Goal: Task Accomplishment & Management: Manage account settings

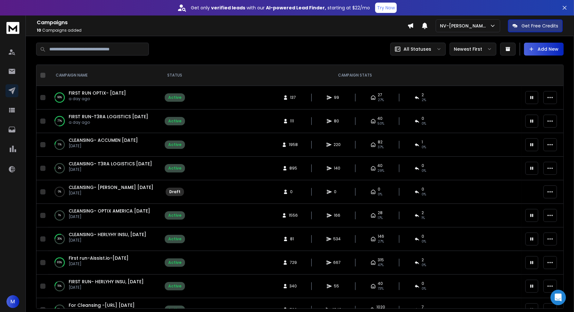
click at [110, 214] on p "[DATE]" at bounding box center [110, 216] width 82 height 5
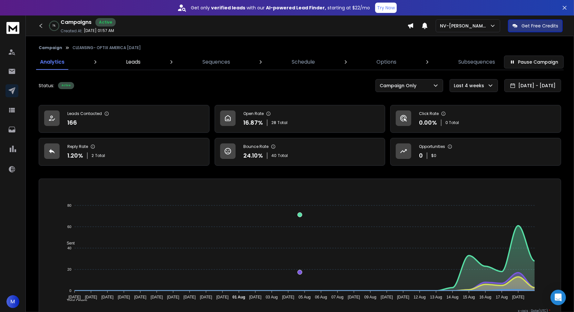
click at [142, 59] on link "Leads" at bounding box center [133, 61] width 22 height 15
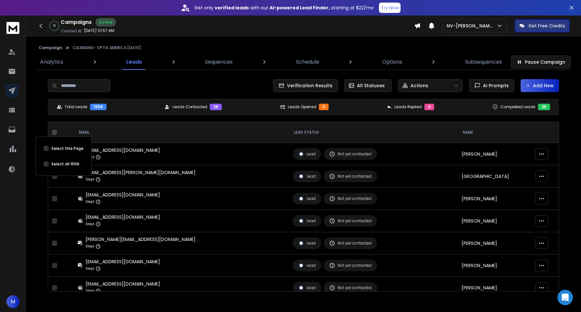
click at [55, 134] on button "Select this Page" at bounding box center [54, 132] width 5 height 5
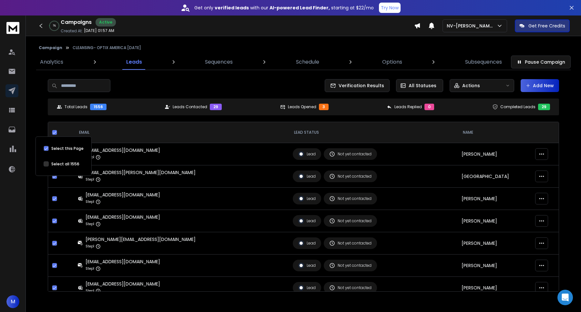
click at [44, 165] on button "Select this Page" at bounding box center [46, 163] width 5 height 5
click at [47, 165] on button "Select this Page" at bounding box center [46, 163] width 5 height 5
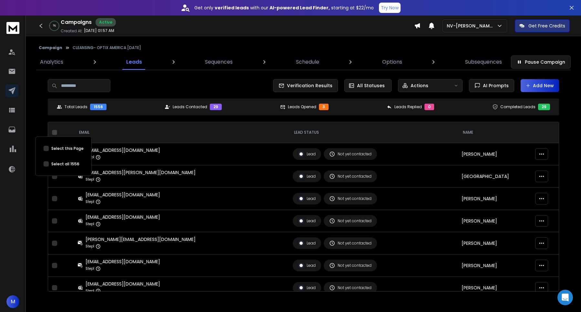
click at [47, 163] on button "Select this Page" at bounding box center [46, 163] width 5 height 5
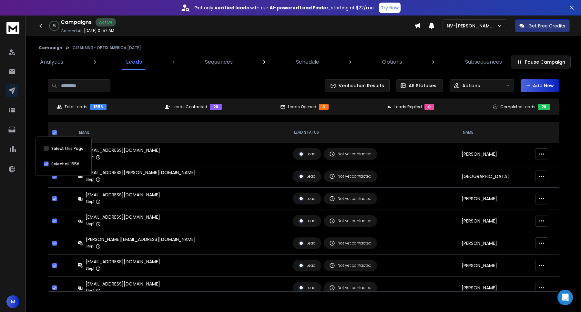
click at [46, 147] on button "Select this Page" at bounding box center [46, 148] width 5 height 5
click at [47, 167] on div "Select all 1556" at bounding box center [64, 163] width 40 height 13
click at [46, 167] on div "Select all 1556" at bounding box center [64, 163] width 40 height 13
click at [46, 163] on button "Select this Page" at bounding box center [46, 163] width 5 height 5
click at [416, 86] on p "All Statuses" at bounding box center [422, 85] width 28 height 6
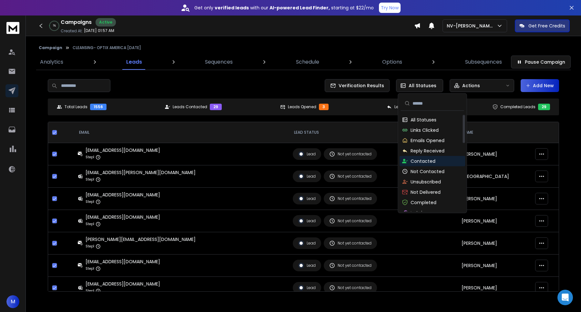
click at [418, 162] on p "Contacted" at bounding box center [422, 161] width 25 height 6
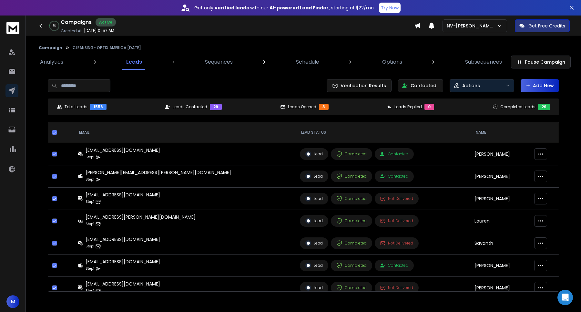
click at [474, 87] on p "Actions" at bounding box center [471, 85] width 18 height 6
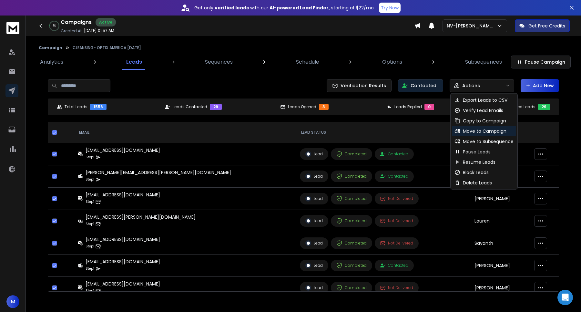
click at [423, 84] on p "Contacted" at bounding box center [423, 85] width 26 height 6
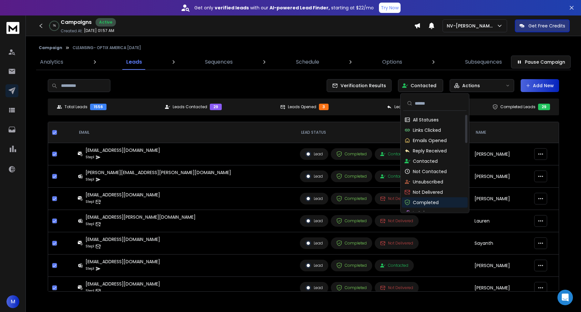
click at [439, 198] on div "Completed" at bounding box center [435, 202] width 66 height 10
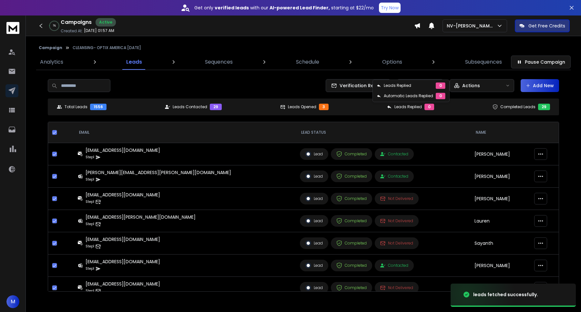
click at [429, 86] on div "Leads Replied 0" at bounding box center [410, 85] width 69 height 6
click at [418, 83] on p "Completed" at bounding box center [422, 85] width 27 height 6
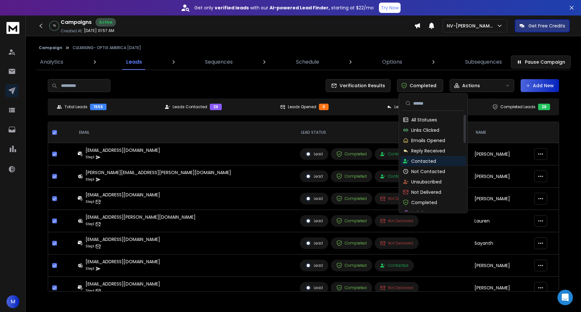
click at [427, 160] on p "Contacted" at bounding box center [423, 161] width 25 height 6
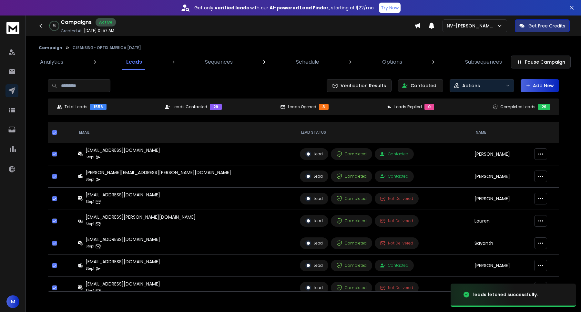
click at [478, 80] on button "Actions" at bounding box center [481, 85] width 65 height 13
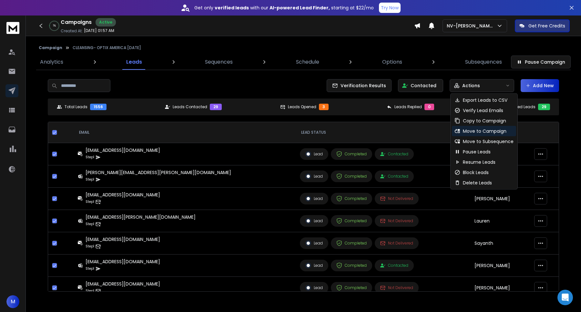
click at [481, 131] on p "Move to Campaign" at bounding box center [484, 131] width 44 height 6
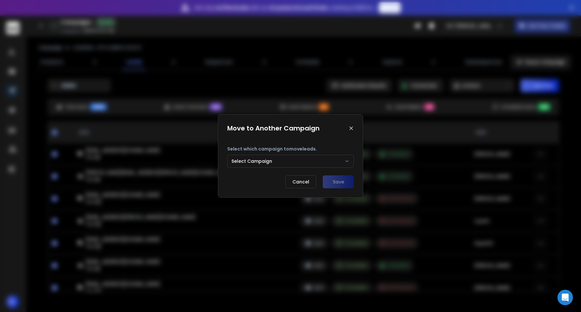
click at [292, 159] on button "Select Campaign" at bounding box center [290, 160] width 126 height 13
click at [333, 183] on button "Save" at bounding box center [338, 181] width 31 height 13
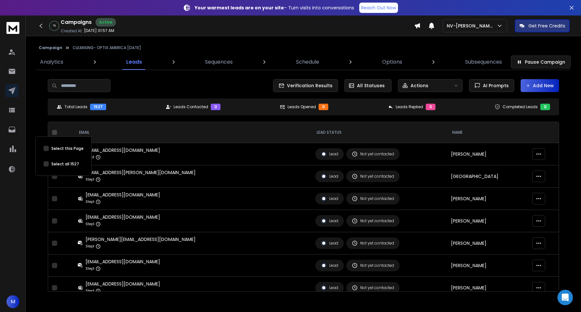
click at [47, 165] on button "Select this Page" at bounding box center [46, 163] width 5 height 5
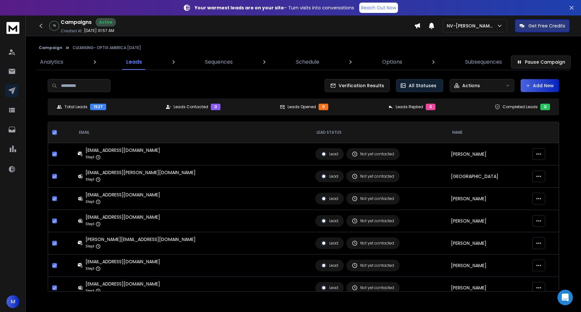
click at [420, 82] on p "All Statuses" at bounding box center [422, 85] width 28 height 6
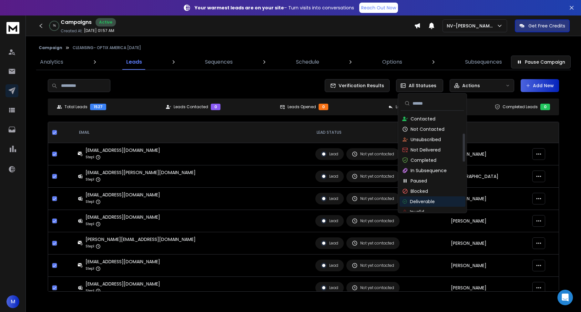
scroll to position [81, 0]
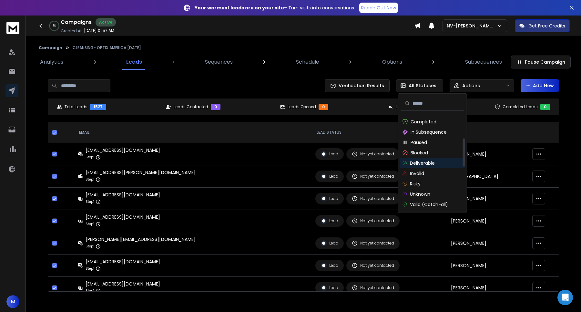
click at [422, 152] on p "Blocked" at bounding box center [418, 152] width 17 height 6
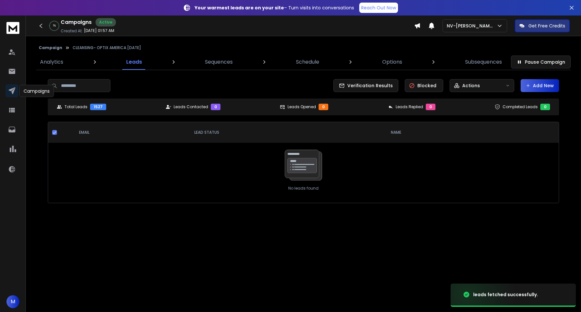
click at [10, 97] on link at bounding box center [11, 90] width 13 height 13
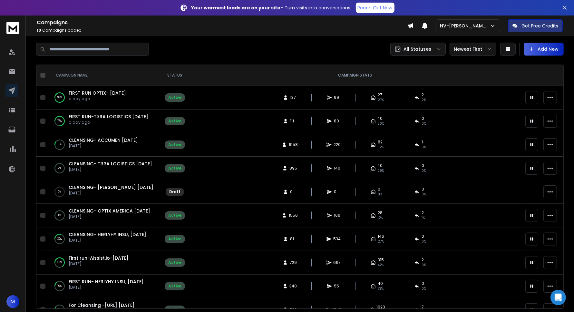
click at [255, 97] on div "137 99 27 27 % 2 2 %" at bounding box center [355, 97] width 325 height 10
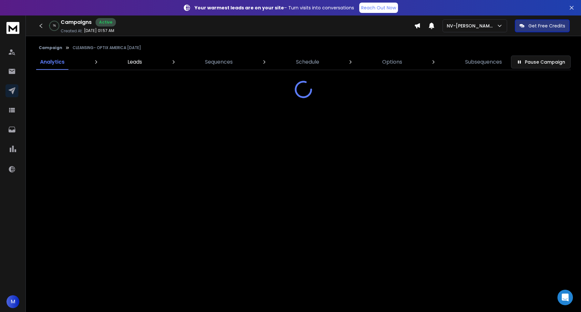
click at [135, 60] on p "Leads" at bounding box center [134, 62] width 15 height 8
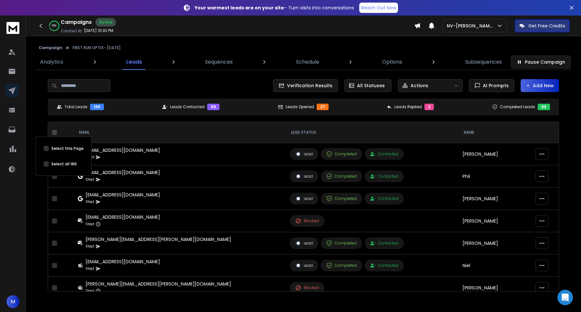
click at [46, 162] on button "Select this Page" at bounding box center [46, 163] width 5 height 5
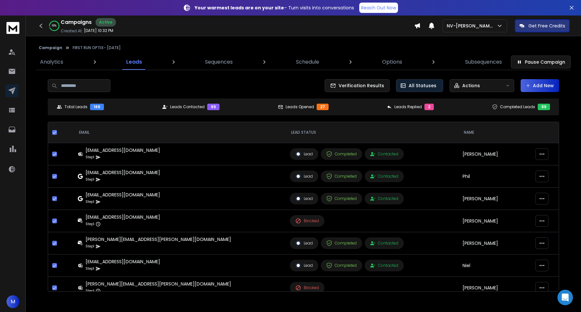
click at [408, 83] on div "All Statuses" at bounding box center [418, 85] width 36 height 6
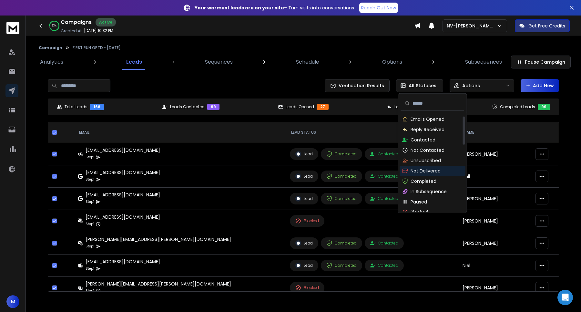
scroll to position [40, 0]
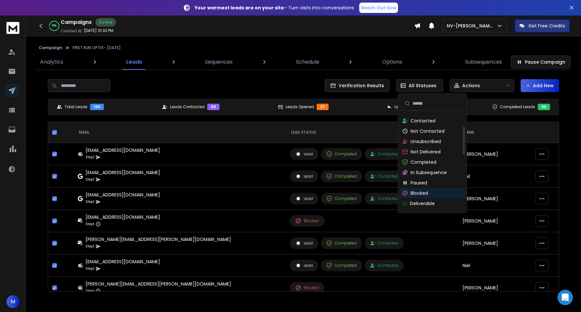
click at [420, 192] on p "Blocked" at bounding box center [418, 193] width 17 height 6
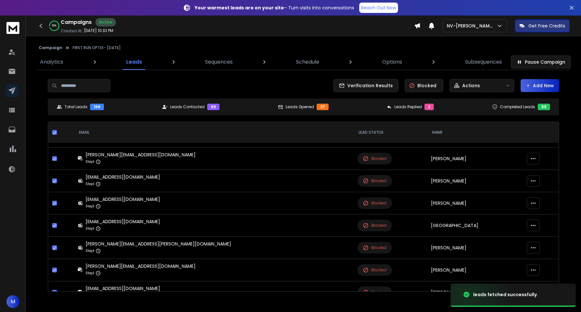
scroll to position [202, 0]
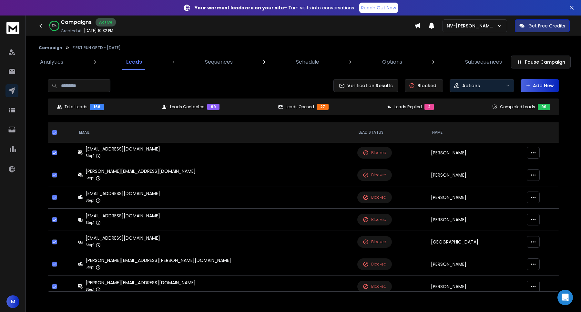
click at [484, 88] on div "Actions" at bounding box center [477, 85] width 49 height 6
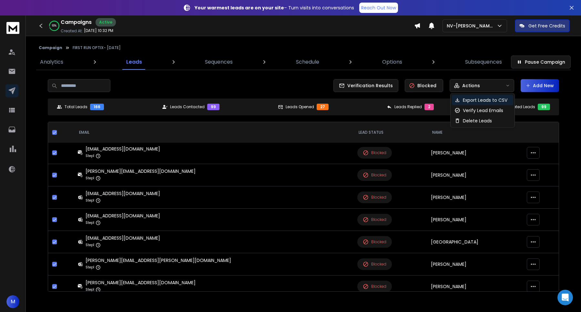
click at [490, 99] on p "Export Leads to CSV" at bounding box center [484, 100] width 45 height 6
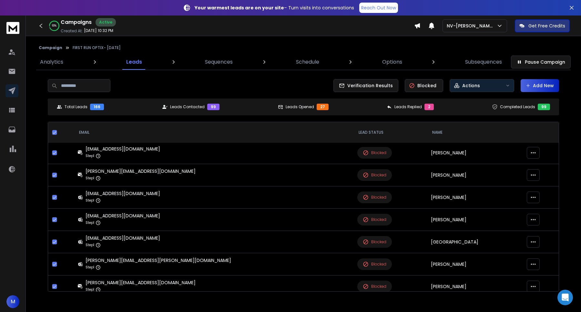
click at [491, 89] on div "Actions" at bounding box center [477, 85] width 49 height 6
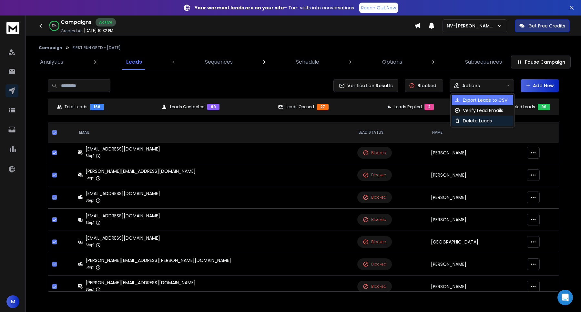
click at [483, 119] on p "Delete Leads" at bounding box center [476, 120] width 29 height 6
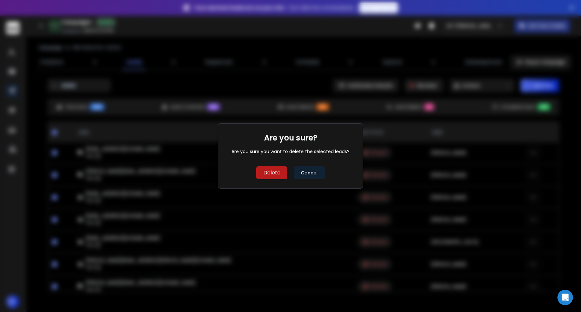
click at [264, 174] on button "Delete" at bounding box center [271, 172] width 31 height 13
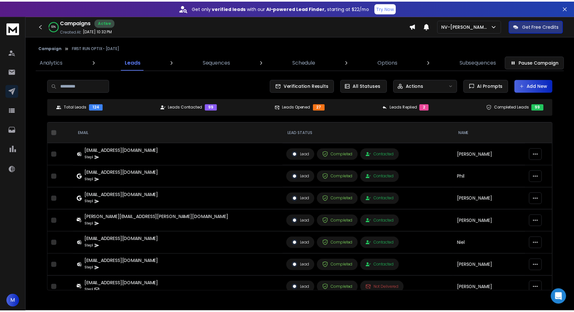
scroll to position [121, 0]
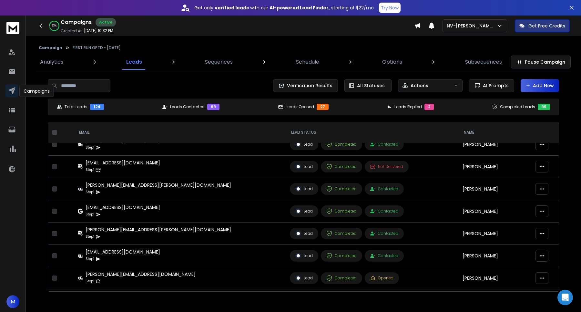
click at [9, 93] on icon at bounding box center [12, 91] width 8 height 8
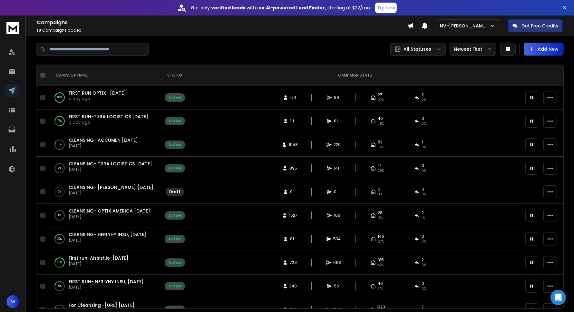
click at [223, 214] on div "1527 166 28 17 % 2 1 %" at bounding box center [355, 215] width 325 height 10
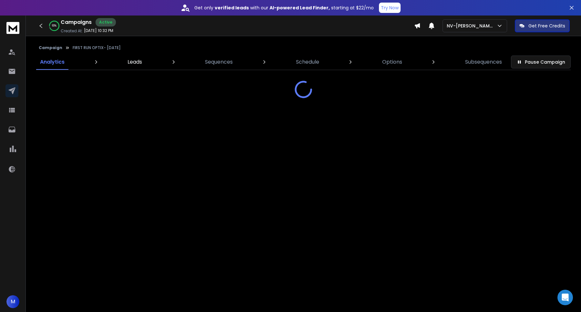
click at [144, 63] on link "Leads" at bounding box center [135, 61] width 22 height 15
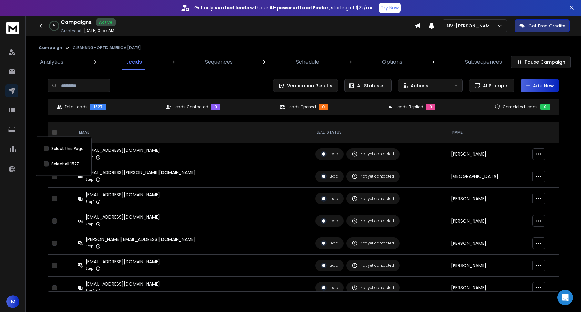
click at [47, 164] on button "Select this Page" at bounding box center [46, 163] width 5 height 5
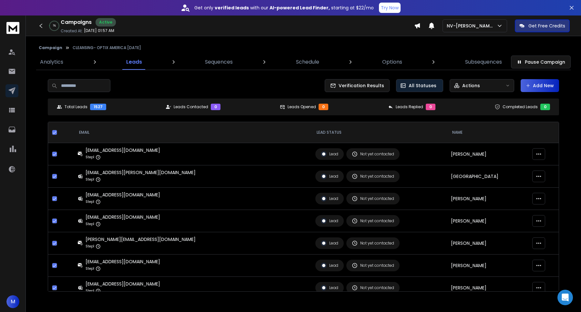
click at [436, 84] on p "All Statuses" at bounding box center [422, 85] width 28 height 6
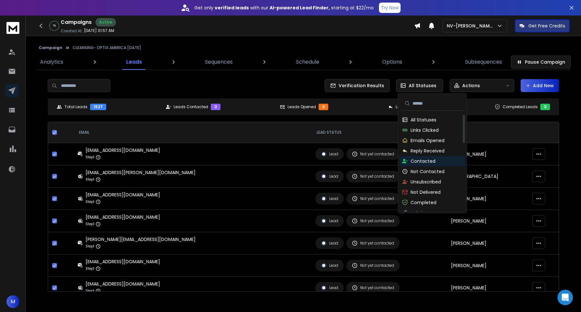
click at [420, 160] on p "Contacted" at bounding box center [422, 161] width 25 height 6
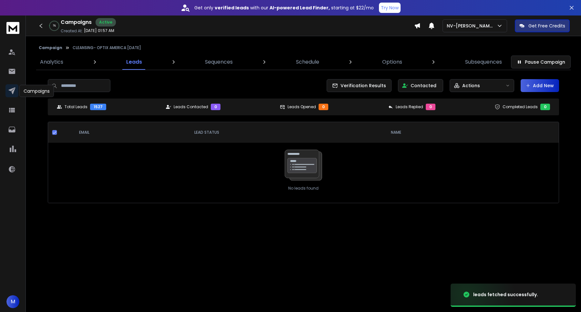
click at [12, 92] on icon at bounding box center [11, 90] width 7 height 7
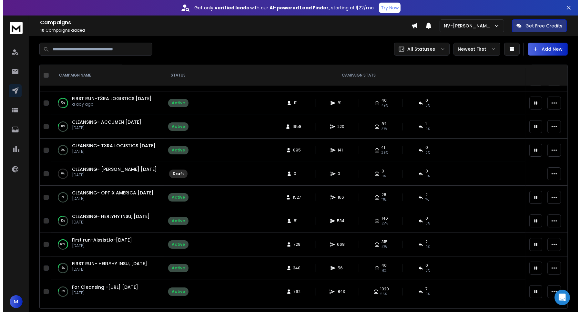
scroll to position [19, 0]
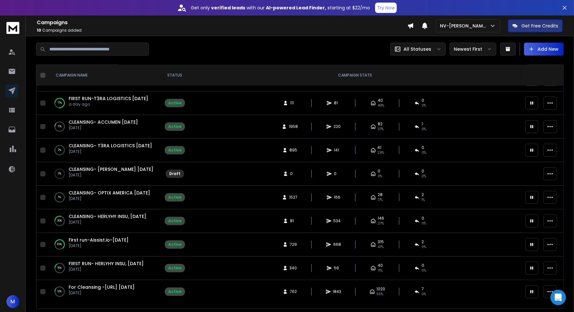
click at [97, 221] on p "[DATE]" at bounding box center [108, 221] width 78 height 5
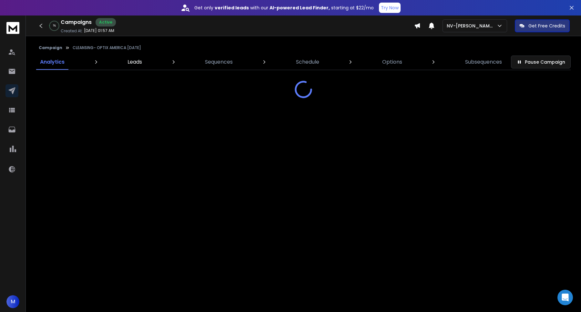
click at [135, 64] on p "Leads" at bounding box center [134, 62] width 15 height 8
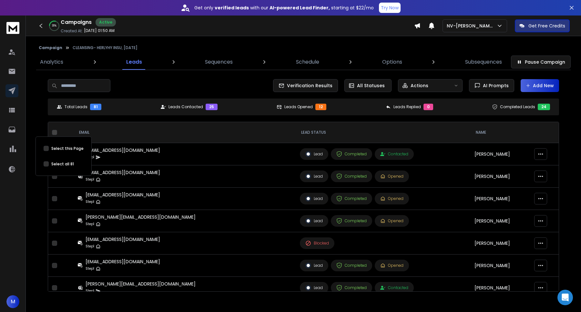
click at [56, 161] on label "Select all 81" at bounding box center [62, 163] width 23 height 5
click at [47, 161] on button "Select this Page" at bounding box center [46, 163] width 5 height 5
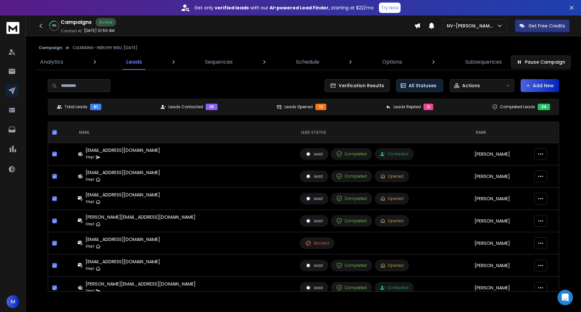
drag, startPoint x: 432, startPoint y: 84, endPoint x: 422, endPoint y: 91, distance: 12.4
click at [431, 84] on p "All Statuses" at bounding box center [422, 85] width 28 height 6
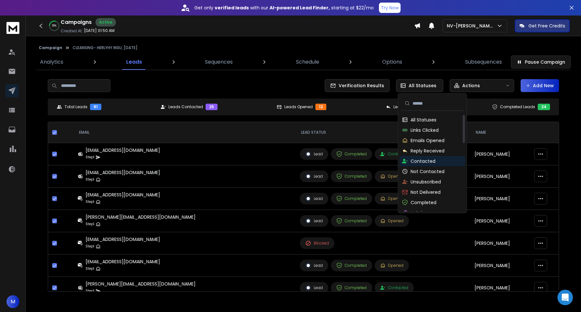
click at [425, 161] on p "Contacted" at bounding box center [422, 161] width 25 height 6
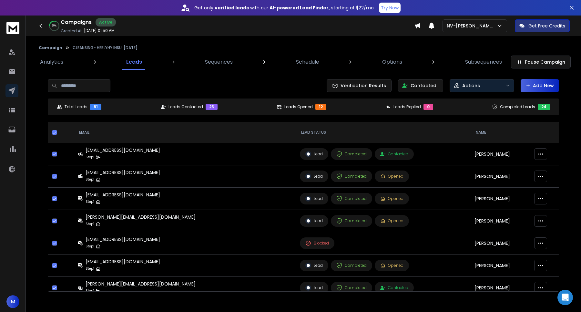
click at [483, 84] on div "Actions" at bounding box center [477, 85] width 49 height 6
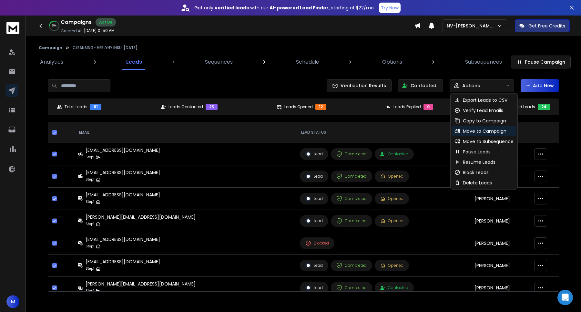
click at [483, 133] on p "Move to Campaign" at bounding box center [484, 131] width 44 height 6
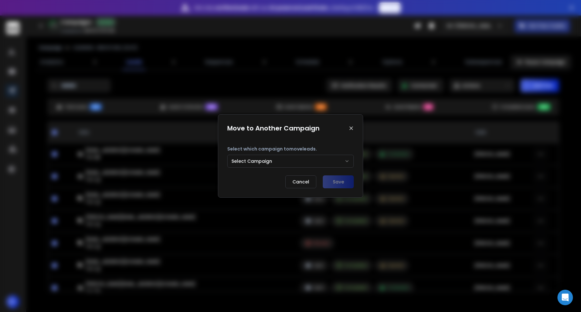
click at [279, 161] on button "Select Campaign" at bounding box center [290, 160] width 126 height 13
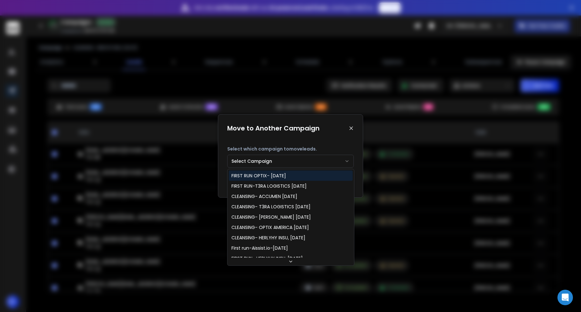
scroll to position [17, 0]
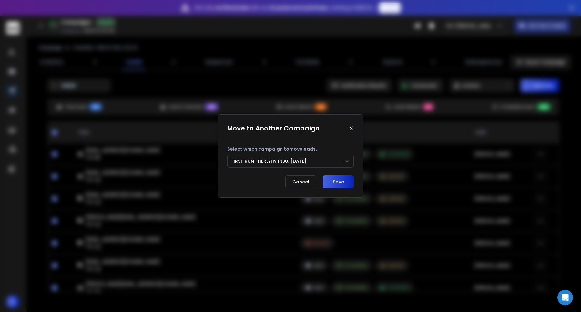
click at [337, 178] on button "Save" at bounding box center [338, 181] width 31 height 13
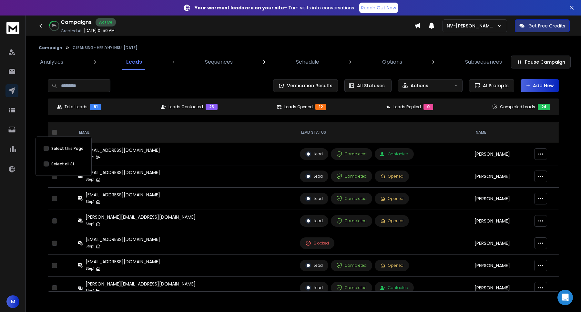
click at [55, 131] on button "Select this Page" at bounding box center [54, 132] width 5 height 5
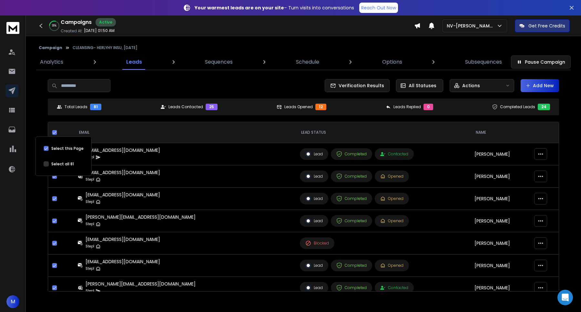
click at [47, 164] on button "Select this Page" at bounding box center [46, 163] width 5 height 5
click at [418, 86] on p "All Statuses" at bounding box center [422, 85] width 28 height 6
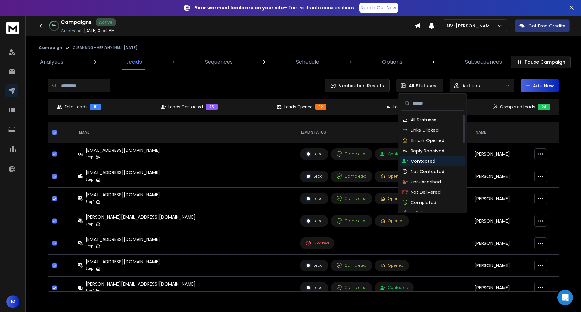
click at [420, 161] on p "Contacted" at bounding box center [422, 161] width 25 height 6
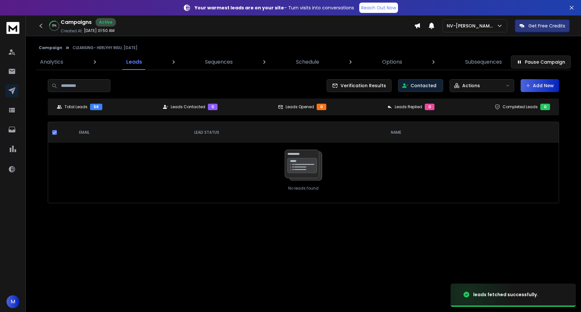
click at [437, 83] on button "Contacted" at bounding box center [420, 85] width 45 height 13
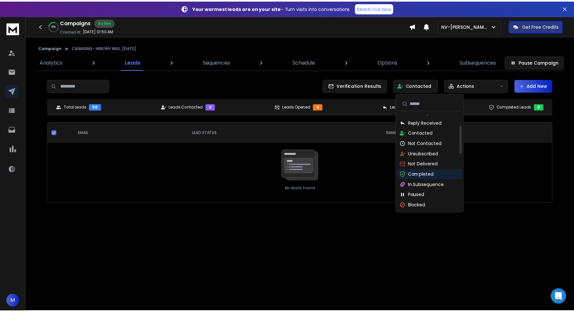
scroll to position [40, 0]
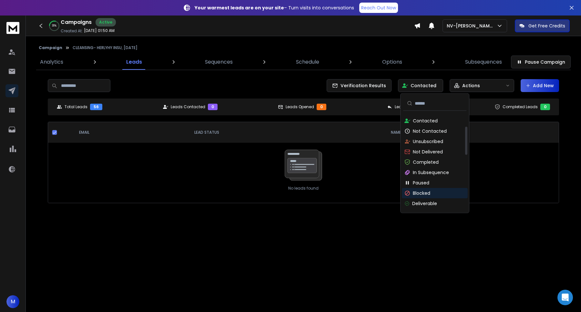
click at [422, 191] on p "Blocked" at bounding box center [420, 193] width 17 height 6
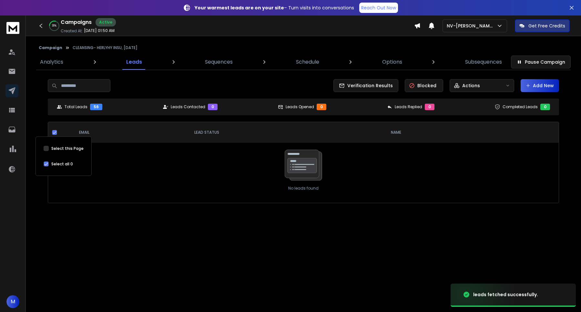
click at [11, 94] on icon at bounding box center [12, 91] width 8 height 8
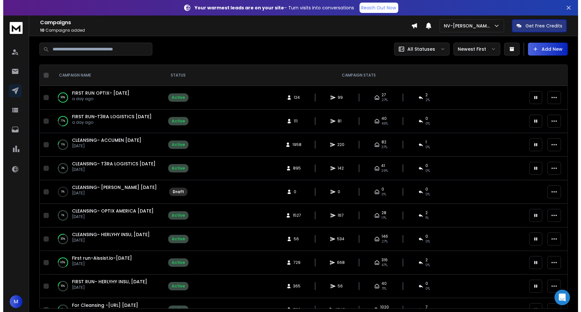
scroll to position [19, 0]
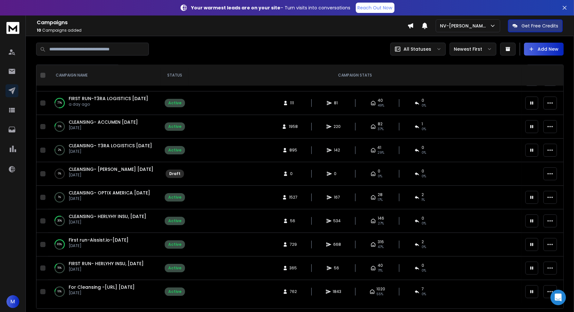
click at [113, 267] on p "[DATE]" at bounding box center [106, 268] width 75 height 5
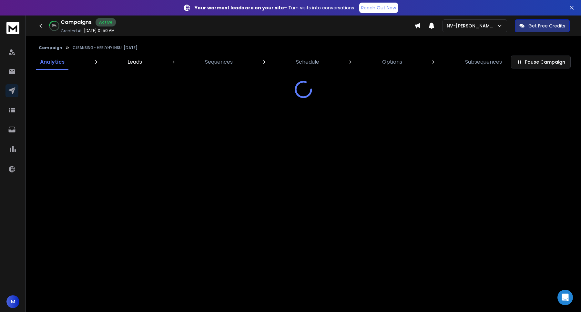
click at [136, 64] on p "Leads" at bounding box center [134, 62] width 15 height 8
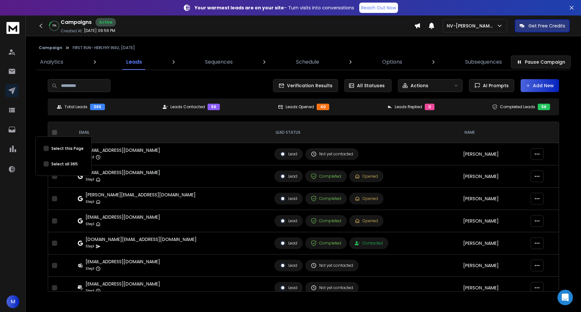
click at [54, 133] on button "Select this Page" at bounding box center [54, 132] width 5 height 5
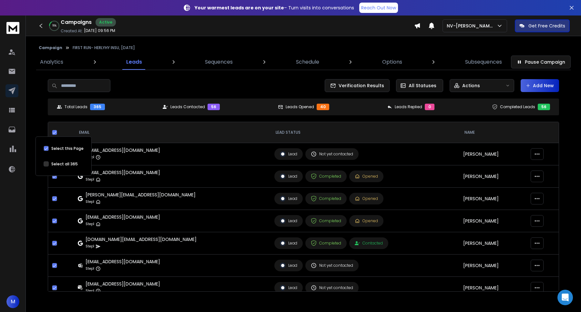
click at [48, 164] on button "Select this Page" at bounding box center [46, 163] width 5 height 5
click at [431, 84] on p "All Statuses" at bounding box center [422, 85] width 28 height 6
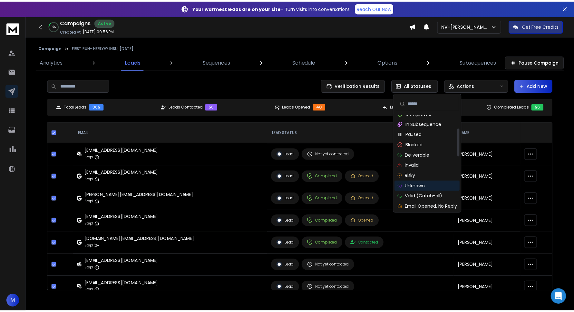
scroll to position [40, 0]
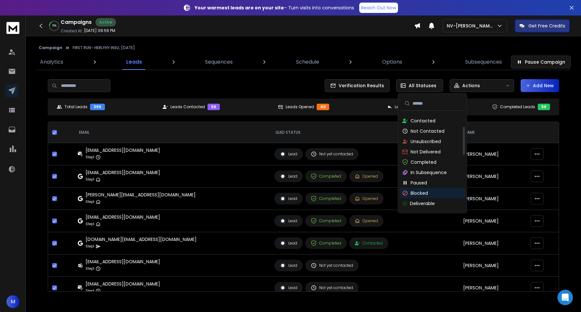
click at [424, 193] on p "Blocked" at bounding box center [418, 193] width 17 height 6
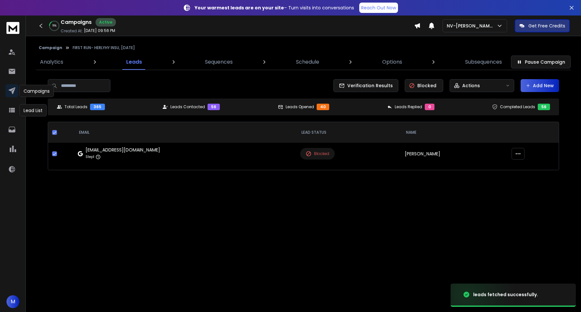
click at [10, 90] on icon at bounding box center [11, 90] width 7 height 7
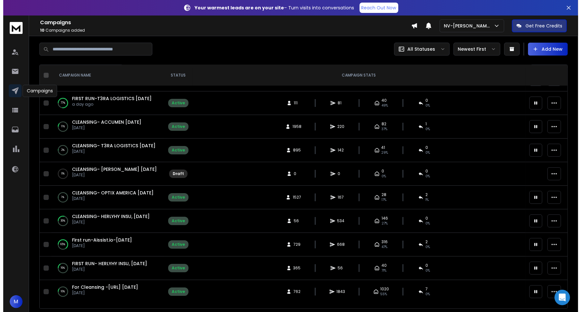
scroll to position [19, 0]
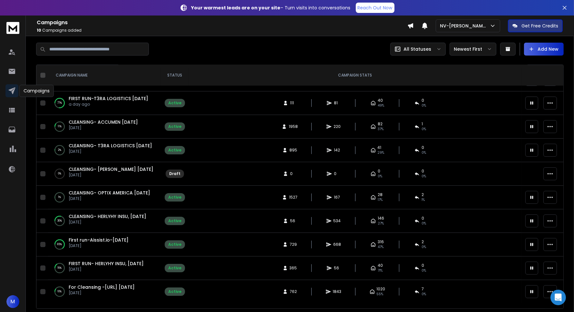
click at [102, 287] on span "For Cleansing -[URL] [DATE]" at bounding box center [102, 286] width 66 height 6
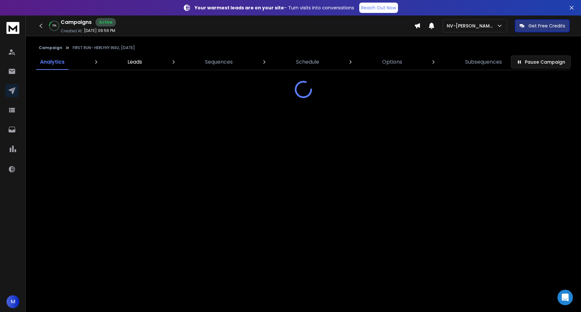
click at [136, 62] on p "Leads" at bounding box center [134, 62] width 15 height 8
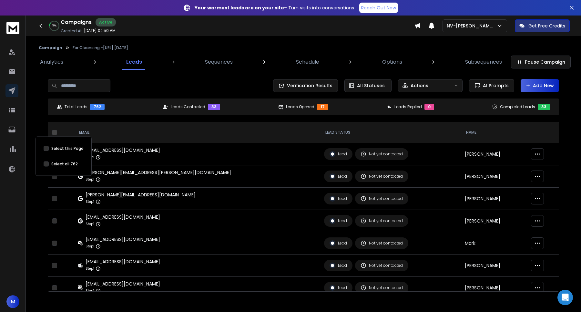
click at [48, 162] on button "Select this Page" at bounding box center [46, 163] width 5 height 5
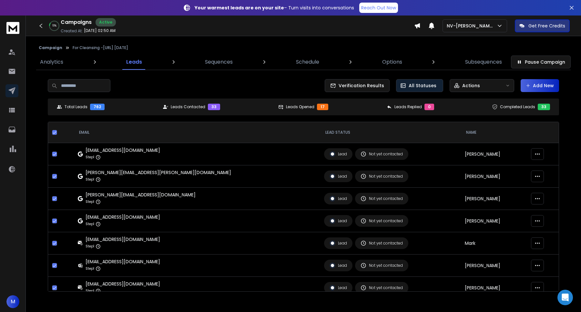
click at [423, 83] on p "All Statuses" at bounding box center [422, 85] width 28 height 6
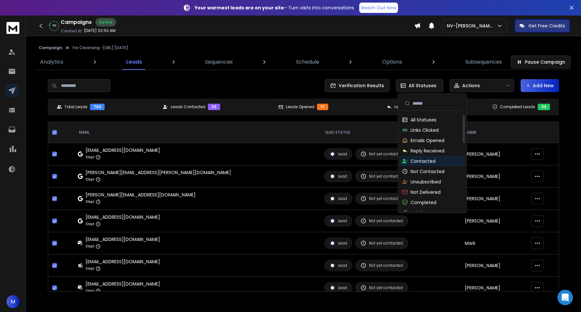
click at [422, 161] on p "Contacted" at bounding box center [422, 161] width 25 height 6
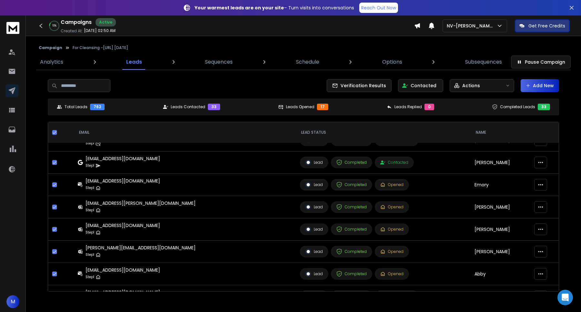
scroll to position [202, 0]
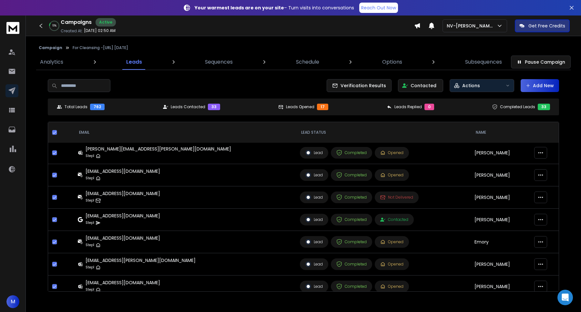
drag, startPoint x: 488, startPoint y: 79, endPoint x: 480, endPoint y: 81, distance: 8.2
click at [487, 79] on button "Actions" at bounding box center [481, 85] width 65 height 13
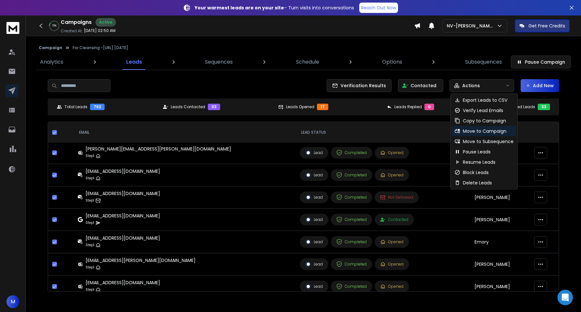
click at [472, 131] on p "Move to Campaign" at bounding box center [484, 131] width 44 height 6
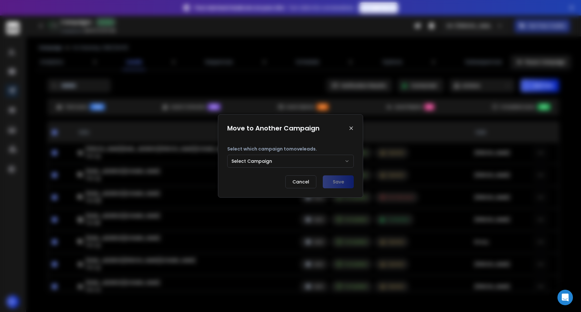
click at [283, 161] on button "Select Campaign" at bounding box center [290, 160] width 126 height 13
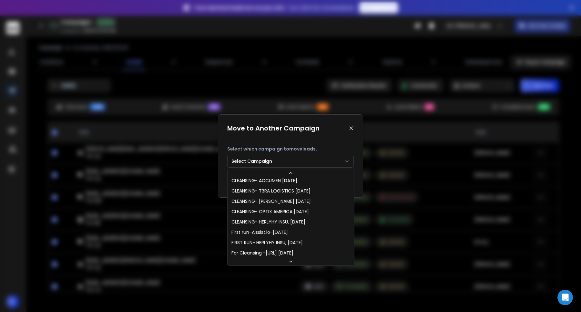
scroll to position [17, 0]
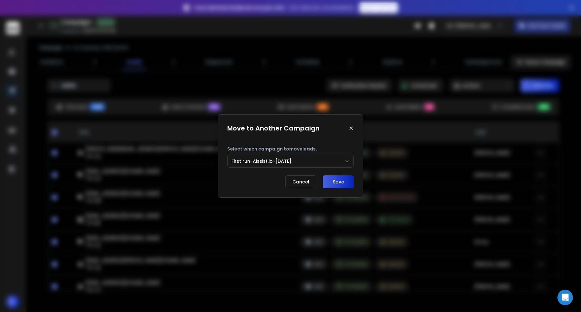
click at [335, 181] on button "Save" at bounding box center [338, 181] width 31 height 13
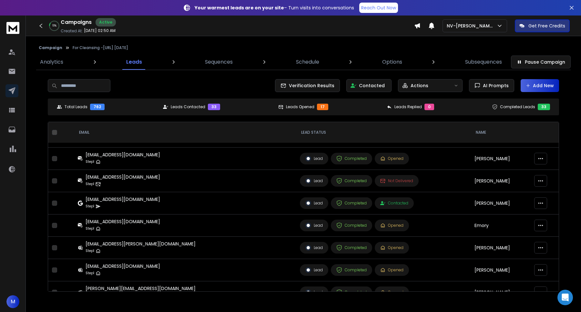
scroll to position [150, 0]
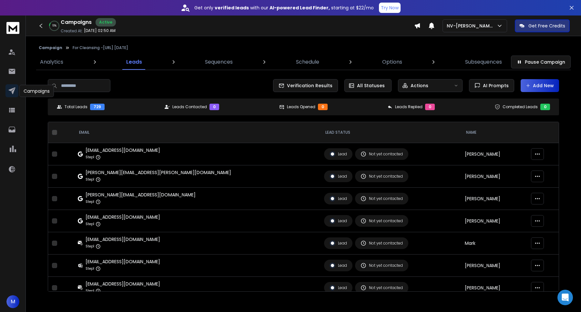
click at [12, 92] on icon at bounding box center [11, 90] width 7 height 7
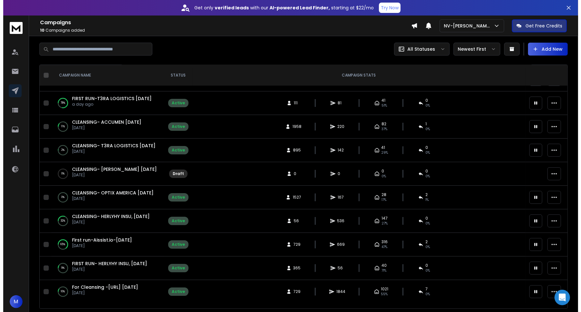
scroll to position [19, 0]
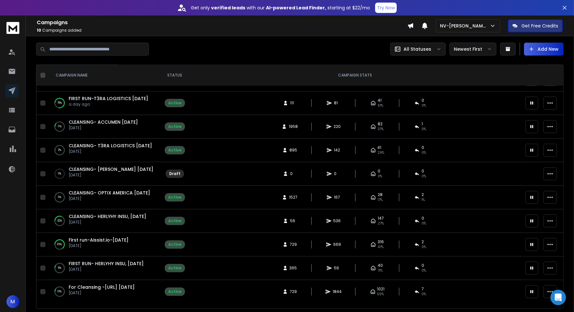
click at [110, 244] on p "[DATE]" at bounding box center [99, 245] width 60 height 5
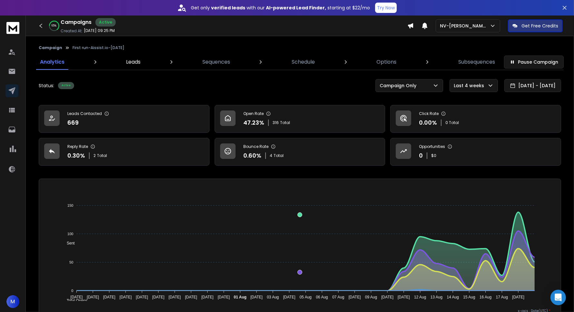
click at [137, 60] on p "Leads" at bounding box center [133, 62] width 15 height 8
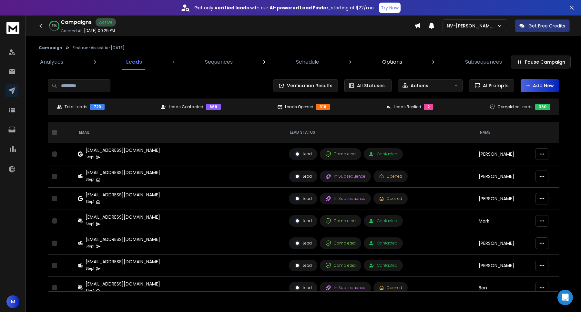
click at [390, 61] on p "Options" at bounding box center [392, 62] width 20 height 8
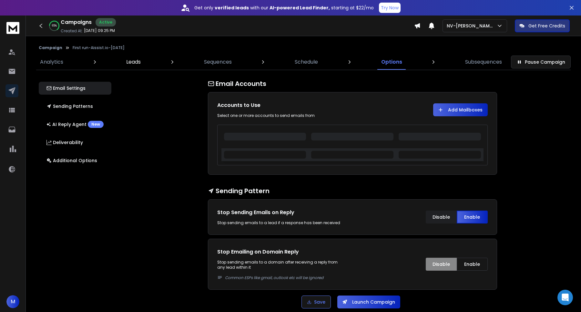
click at [136, 59] on p "Leads" at bounding box center [133, 62] width 15 height 8
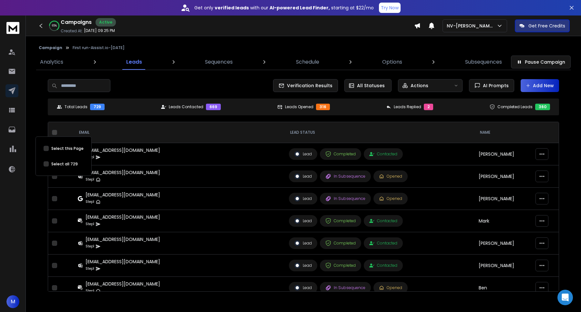
click at [47, 162] on button "Select this Page" at bounding box center [46, 163] width 5 height 5
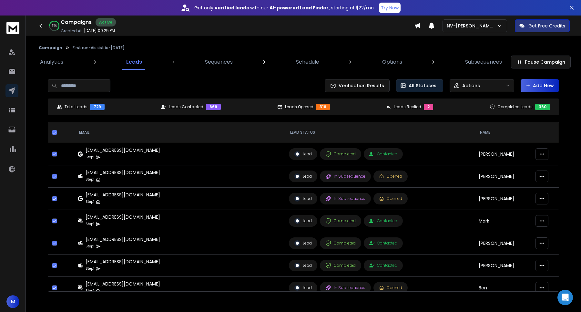
click at [409, 84] on div "All Statuses" at bounding box center [418, 85] width 36 height 6
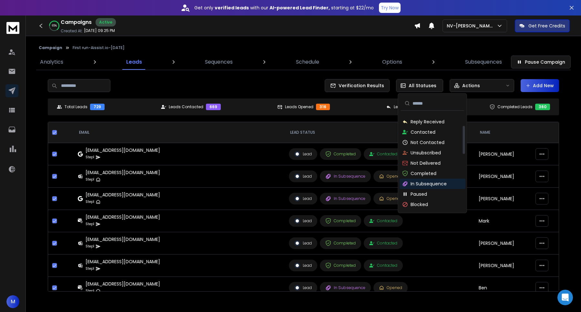
scroll to position [40, 0]
click at [423, 194] on p "Blocked" at bounding box center [418, 193] width 17 height 6
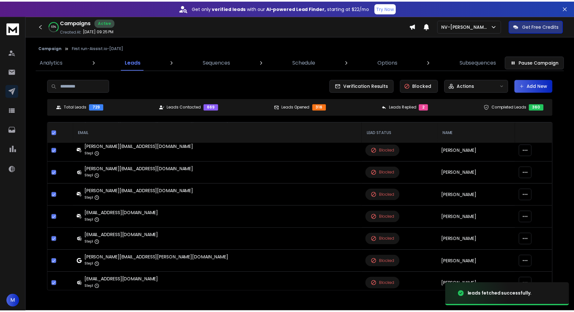
scroll to position [0, 0]
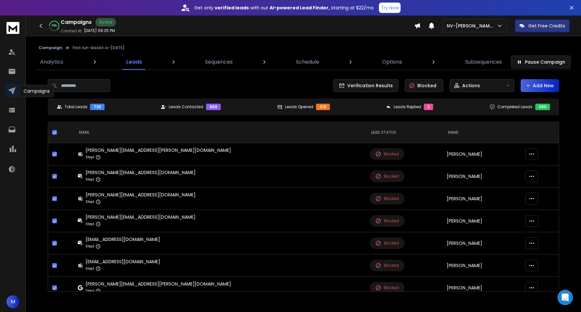
click at [7, 89] on link at bounding box center [11, 90] width 13 height 13
